Goal: Task Accomplishment & Management: Manage account settings

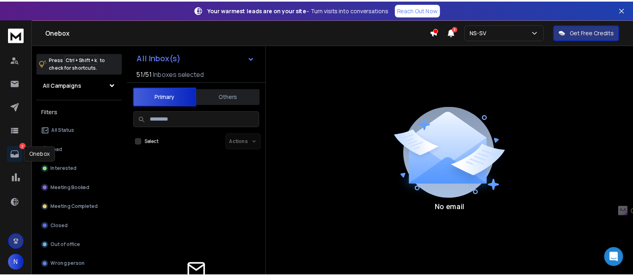
scroll to position [20, 0]
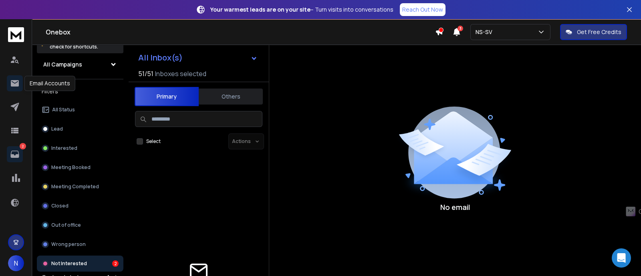
click at [8, 88] on link at bounding box center [15, 83] width 16 height 16
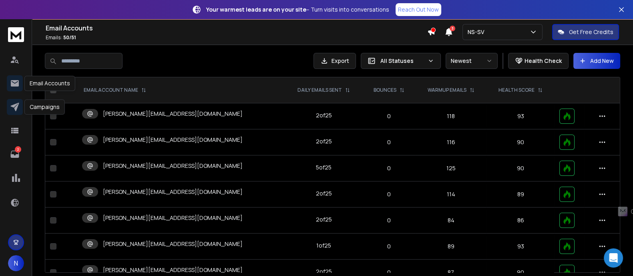
click at [15, 105] on icon at bounding box center [14, 107] width 8 height 8
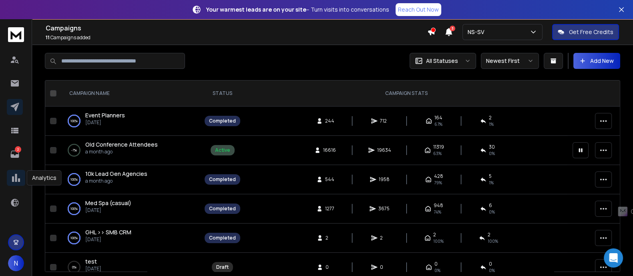
click at [14, 181] on icon at bounding box center [16, 178] width 8 height 8
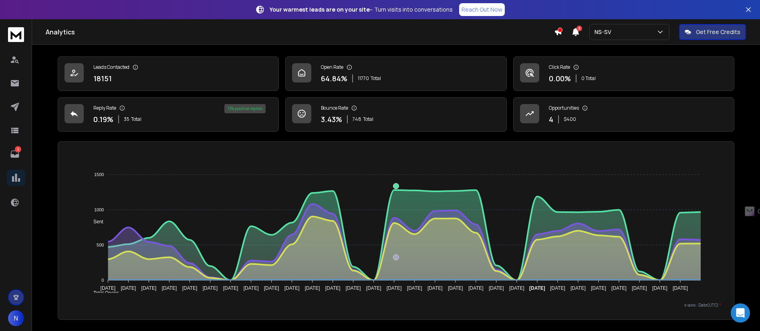
scroll to position [35, 0]
click at [13, 149] on link "2" at bounding box center [15, 154] width 16 height 16
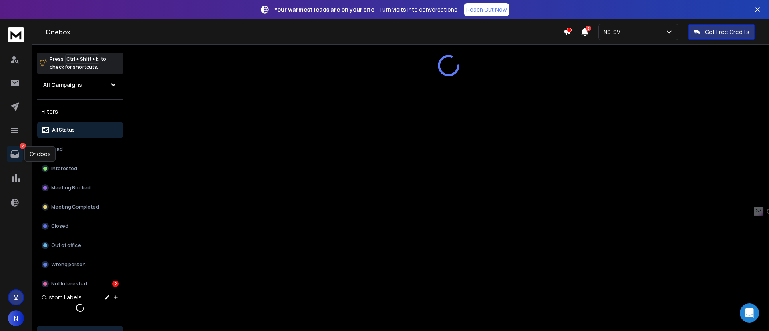
click at [13, 149] on link "2" at bounding box center [15, 154] width 16 height 16
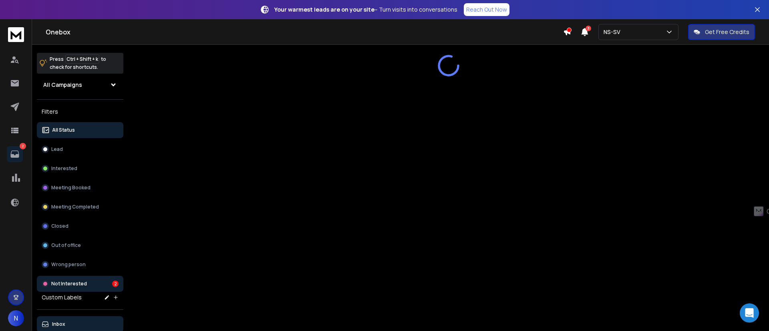
click at [74, 276] on button "Not Interested 2" at bounding box center [80, 284] width 87 height 16
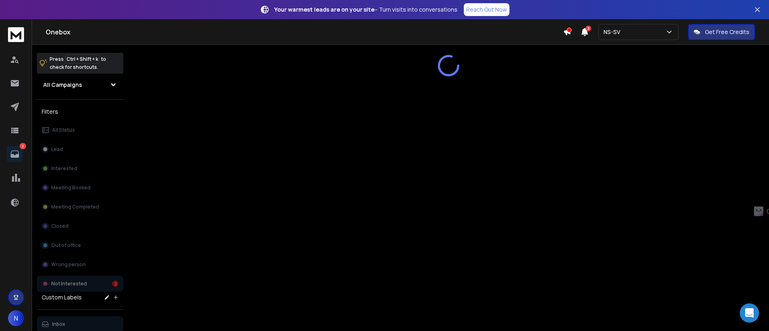
click at [74, 276] on div "All Status Lead Interested Meeting Booked Meeting Completed Closed Out of offic…" at bounding box center [80, 207] width 87 height 170
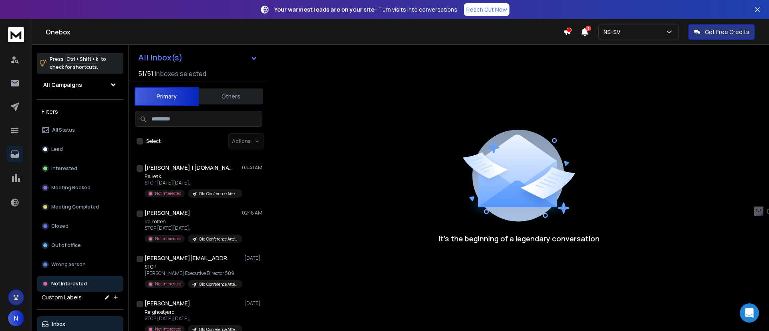
click at [16, 39] on img at bounding box center [16, 34] width 16 height 15
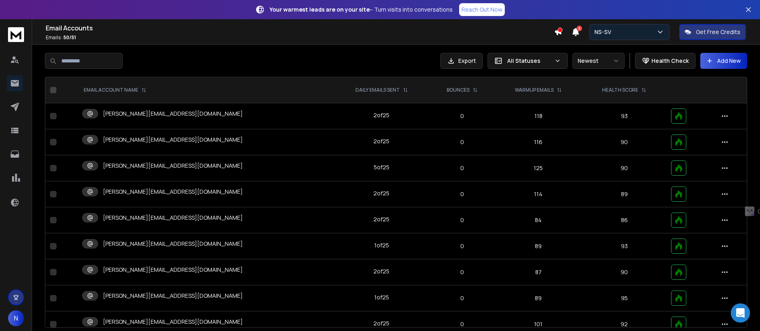
click at [611, 34] on p "NS-SV" at bounding box center [604, 32] width 20 height 8
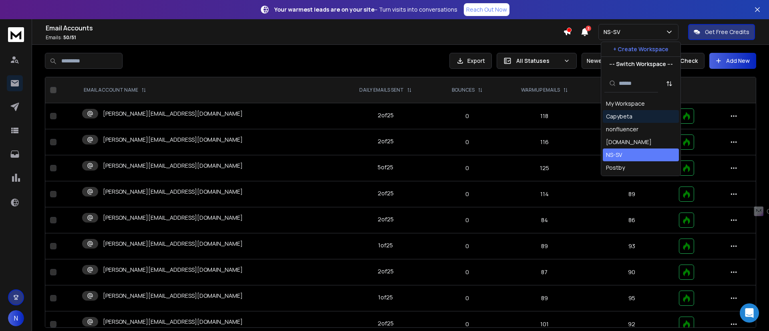
click at [614, 122] on div "Capybeta" at bounding box center [641, 116] width 76 height 13
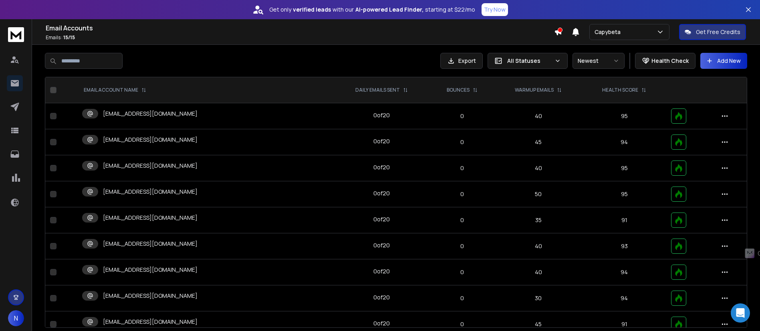
scroll to position [172, 0]
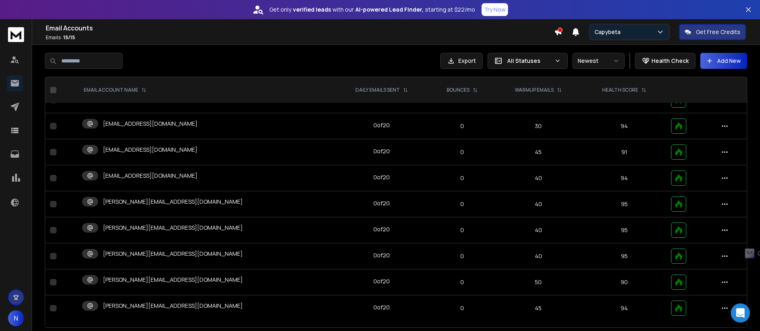
click at [608, 31] on p "Capybeta" at bounding box center [608, 32] width 29 height 8
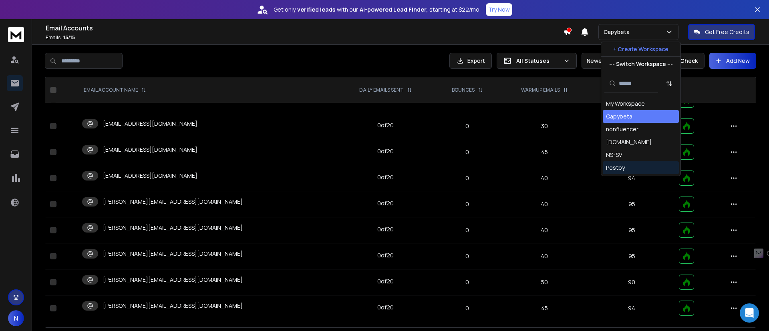
click at [619, 164] on div "Postby" at bounding box center [615, 168] width 19 height 8
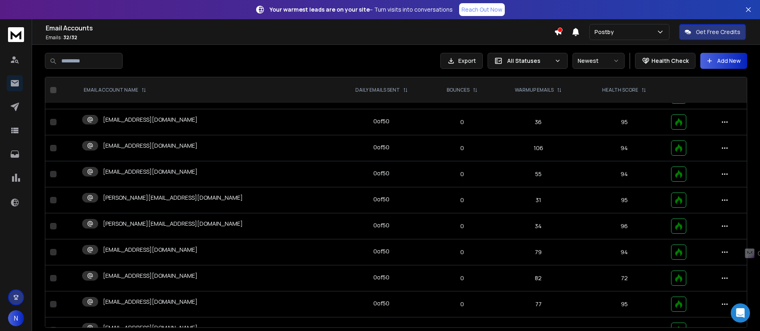
scroll to position [615, 0]
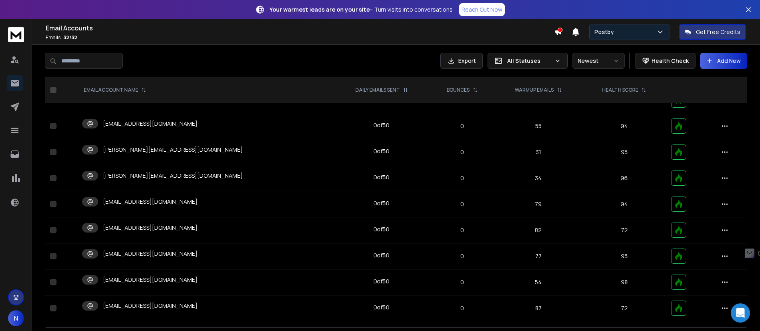
click at [611, 35] on p "Postby" at bounding box center [605, 32] width 22 height 8
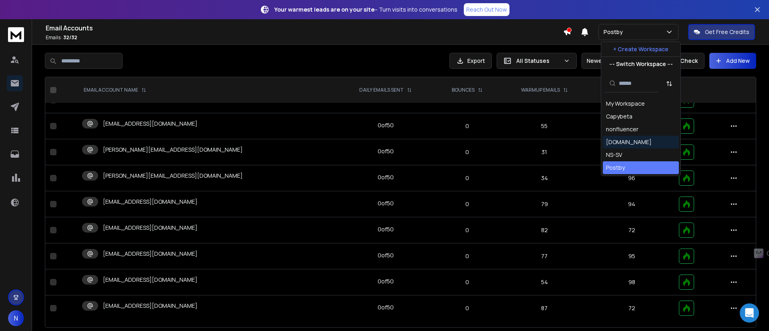
click at [613, 139] on div "[DOMAIN_NAME]" at bounding box center [629, 142] width 46 height 8
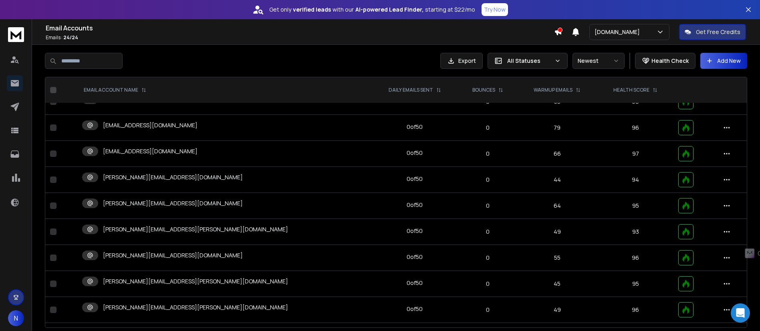
scroll to position [407, 0]
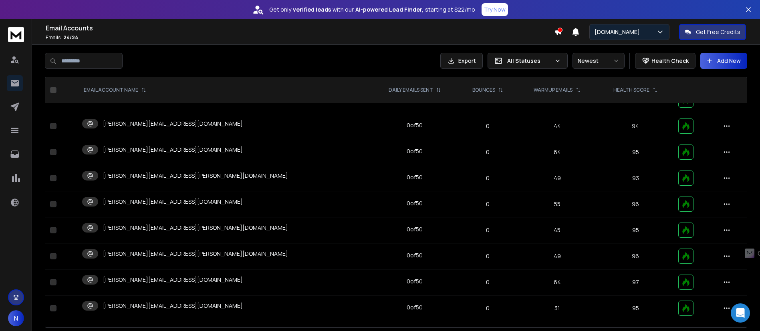
click at [620, 31] on div "NQ.co" at bounding box center [629, 32] width 70 height 8
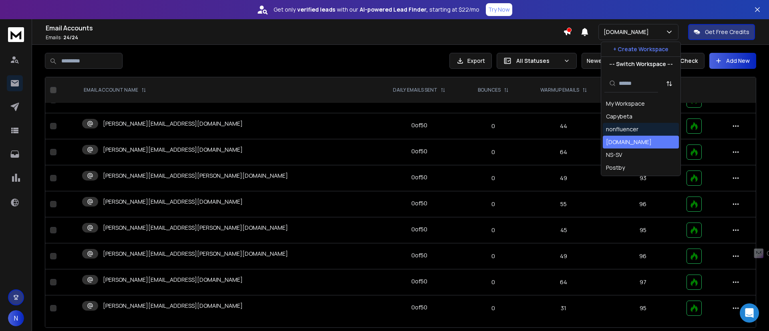
click at [617, 127] on div "nonfluencer" at bounding box center [622, 129] width 32 height 8
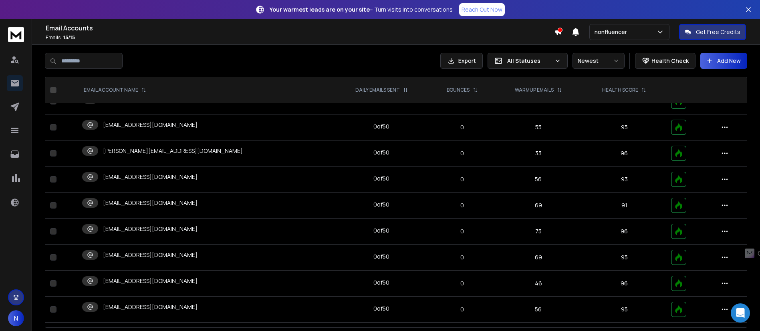
scroll to position [172, 0]
click at [24, 31] on img at bounding box center [16, 34] width 16 height 15
